Goal: Task Accomplishment & Management: Manage account settings

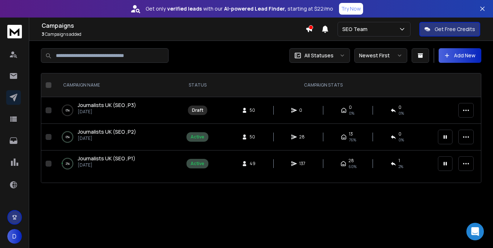
click at [84, 130] on span "Journalists UK (SEO ,P2)" at bounding box center [107, 131] width 58 height 7
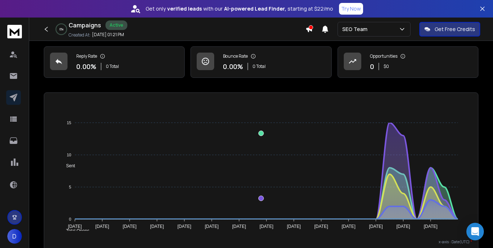
scroll to position [123, 0]
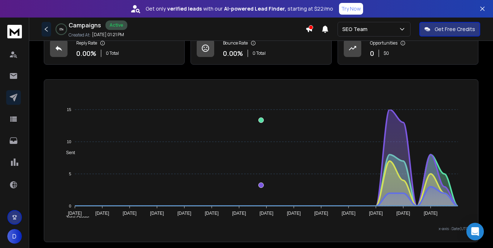
click at [47, 31] on icon at bounding box center [46, 29] width 7 height 7
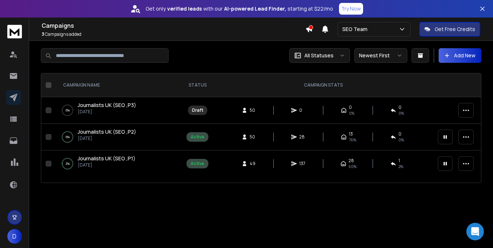
click at [238, 209] on div "Campaigns 3 Campaigns Added All Statuses Newest First Add New CAMPAIGN NAME STA…" at bounding box center [261, 172] width 440 height 248
click at [15, 139] on icon at bounding box center [13, 140] width 9 height 9
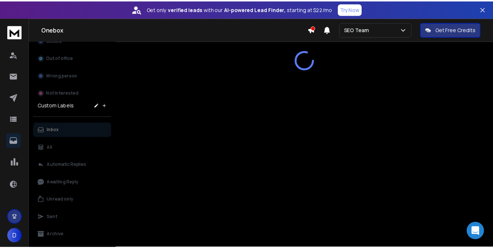
scroll to position [171, 0]
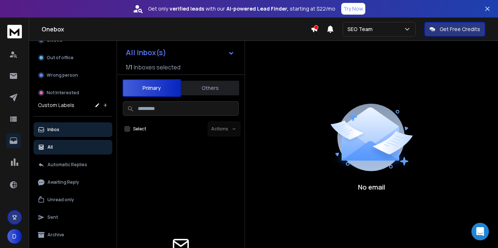
click at [65, 144] on button "All" at bounding box center [73, 147] width 79 height 15
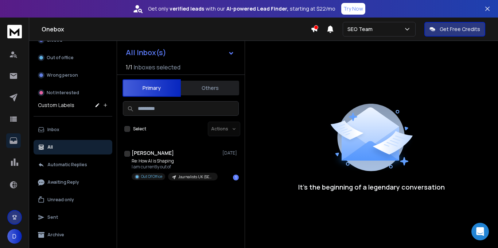
click at [191, 203] on div "[PERSON_NAME] [DATE] Re: How AI is Shaping I am currently out of Out Of Office …" at bounding box center [181, 202] width 128 height 118
click at [16, 94] on icon at bounding box center [13, 97] width 8 height 8
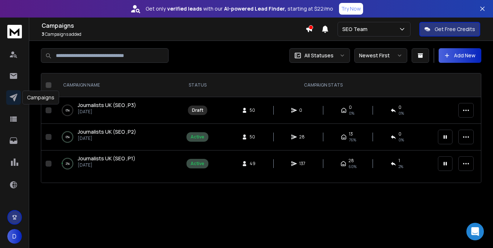
click at [153, 223] on div "Campaigns 3 Campaigns Added All Statuses Newest First Add New CAMPAIGN NAME STA…" at bounding box center [261, 172] width 440 height 248
click at [292, 216] on div "Campaigns 3 Campaigns Added All Statuses Newest First Add New CAMPAIGN NAME STA…" at bounding box center [261, 172] width 440 height 248
click at [175, 217] on div "Campaigns 3 Campaigns Added All Statuses Newest First Add New CAMPAIGN NAME STA…" at bounding box center [261, 172] width 440 height 248
click at [223, 217] on div "Campaigns 3 Campaigns Added All Statuses Newest First Add New CAMPAIGN NAME STA…" at bounding box center [261, 172] width 440 height 248
click at [103, 160] on span "Journalists UK (SEO ,P1)" at bounding box center [107, 158] width 58 height 7
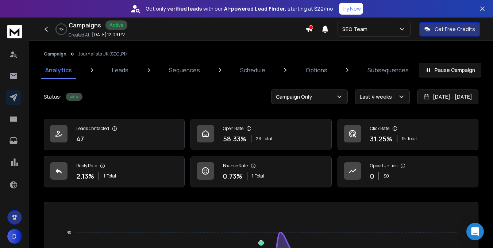
click at [484, 7] on icon at bounding box center [482, 8] width 7 height 7
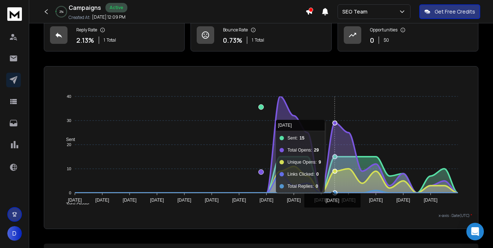
scroll to position [119, 0]
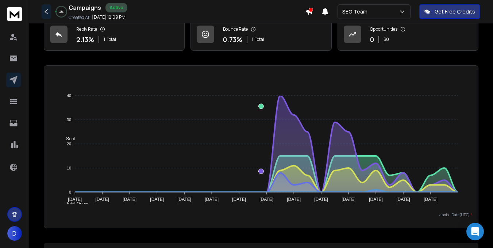
click at [46, 12] on icon at bounding box center [45, 11] width 3 height 5
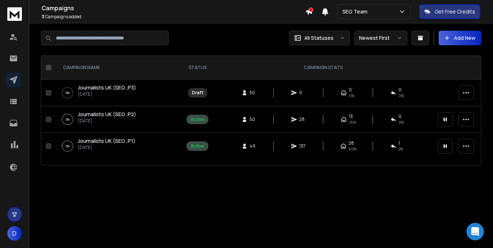
click at [278, 179] on div "Campaigns 3 Campaigns Added All Statuses Newest First Add New CAMPAIGN NAME STA…" at bounding box center [261, 155] width 440 height 248
click at [112, 114] on span "Journalists UK (SEO ,P2)" at bounding box center [107, 113] width 58 height 7
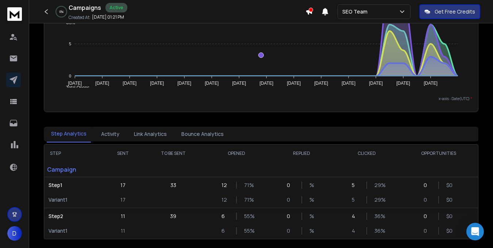
scroll to position [239, 0]
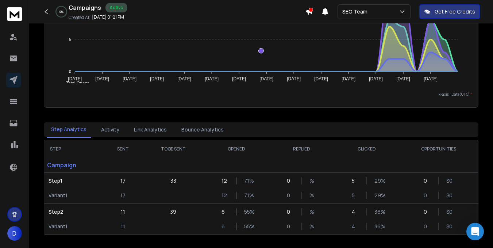
click at [115, 131] on button "Activity" at bounding box center [110, 129] width 27 height 16
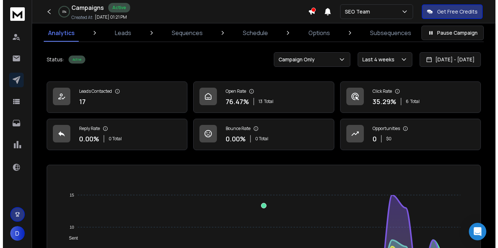
scroll to position [0, 0]
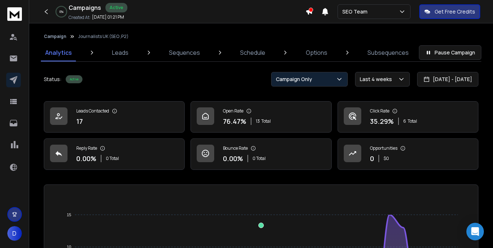
click at [305, 75] on button "Campaign Only" at bounding box center [309, 79] width 77 height 15
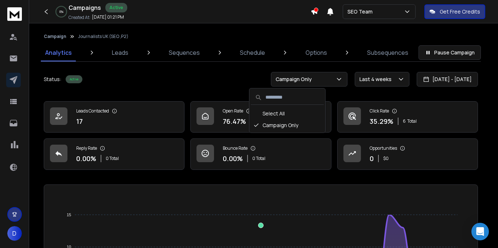
click at [231, 79] on div "Status: Active Pause Campaign Campaign Only Last 4 weeks 13 Aug 2025 - 10 Sep 2…" at bounding box center [261, 79] width 434 height 15
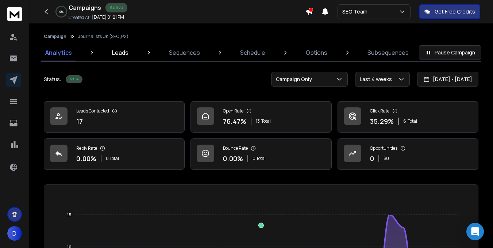
click at [125, 49] on p "Leads" at bounding box center [120, 52] width 16 height 9
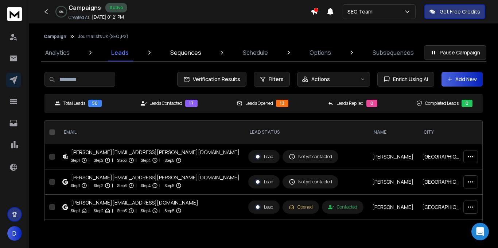
click at [189, 54] on p "Sequences" at bounding box center [185, 52] width 31 height 9
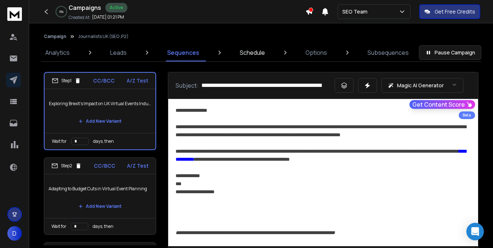
click at [251, 49] on p "Schedule" at bounding box center [252, 52] width 25 height 9
